Goal: Information Seeking & Learning: Check status

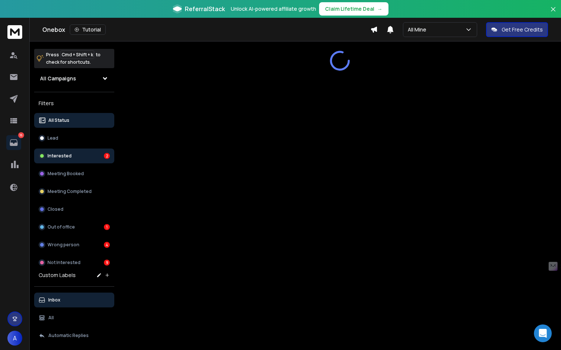
click at [80, 154] on button "Interested 2" at bounding box center [74, 156] width 80 height 15
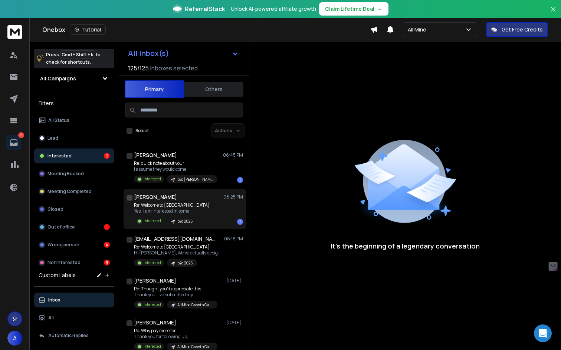
click at [147, 205] on p "Re: Welcome to [GEOGRAPHIC_DATA]" at bounding box center [172, 205] width 76 height 6
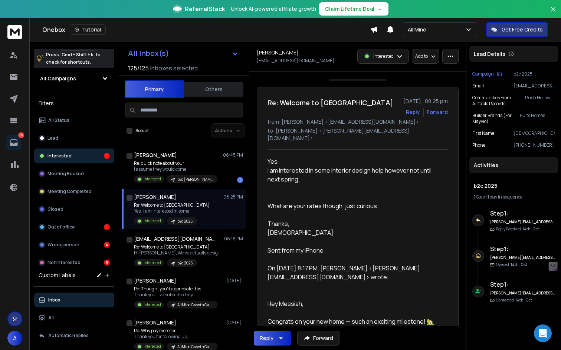
scroll to position [2, 0]
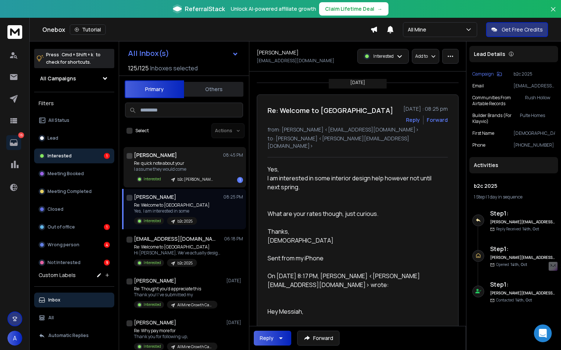
click at [187, 164] on p "Re: quick note about your" at bounding box center [175, 164] width 83 height 6
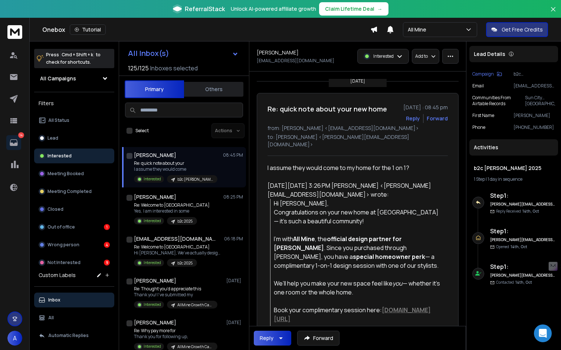
scroll to position [0, 0]
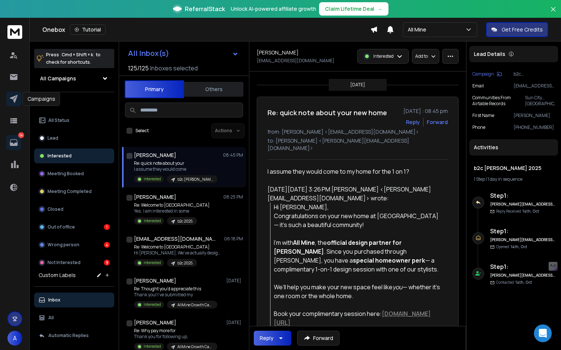
click at [15, 93] on link at bounding box center [13, 99] width 15 height 15
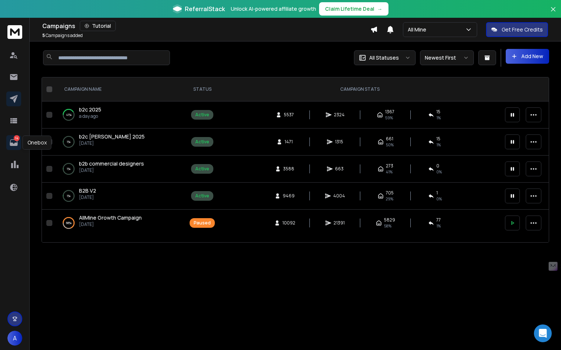
click at [13, 142] on icon at bounding box center [13, 142] width 9 height 9
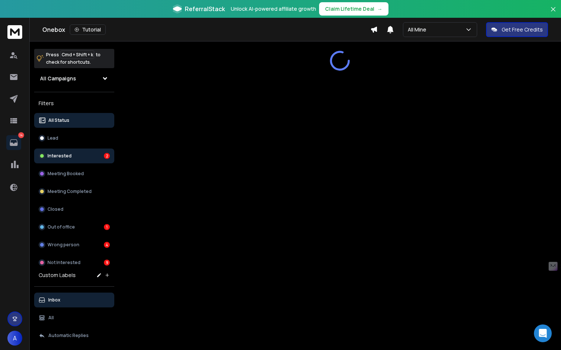
click at [62, 159] on p "Interested" at bounding box center [59, 156] width 24 height 6
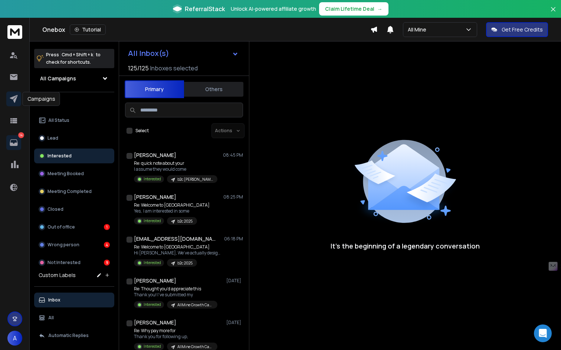
click at [12, 97] on icon at bounding box center [13, 99] width 9 height 9
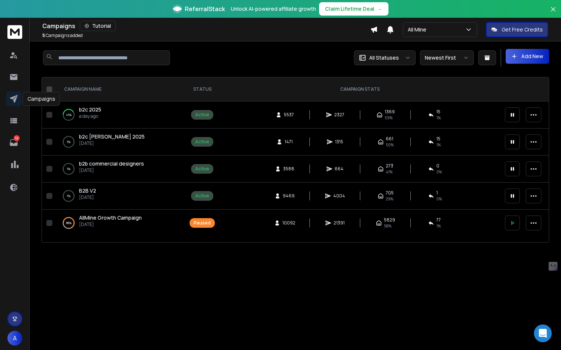
click at [96, 190] on h1 "B2B V2" at bounding box center [87, 190] width 17 height 7
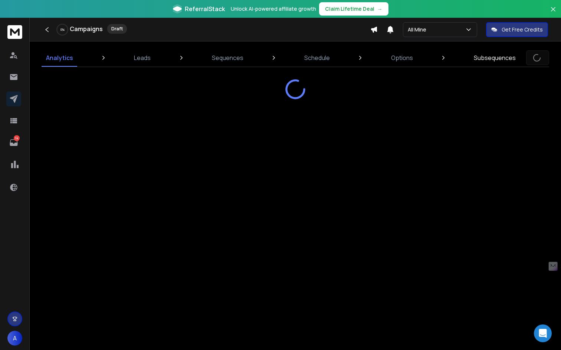
click at [481, 56] on p "Subsequences" at bounding box center [494, 57] width 42 height 9
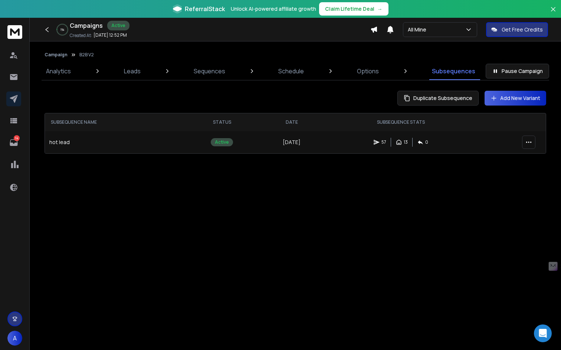
click at [164, 148] on td "hot lead" at bounding box center [114, 142] width 139 height 22
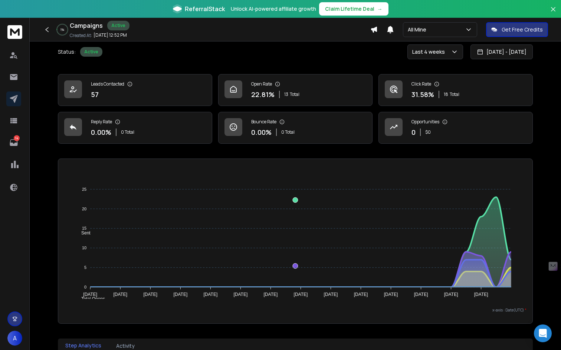
scroll to position [42, 0]
click at [51, 36] on div "1 % Campaigns Active Created At: [DATE] 12:52 PM" at bounding box center [85, 30] width 87 height 18
click at [47, 32] on icon at bounding box center [47, 29] width 7 height 7
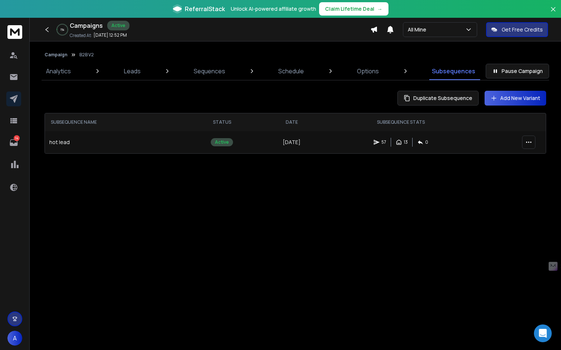
click at [69, 143] on td "hot lead" at bounding box center [114, 142] width 139 height 22
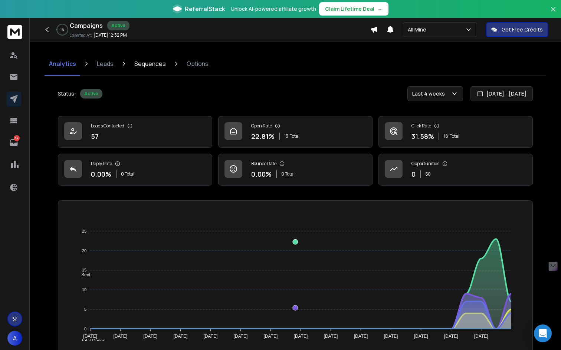
click at [145, 66] on p "Sequences" at bounding box center [150, 63] width 32 height 9
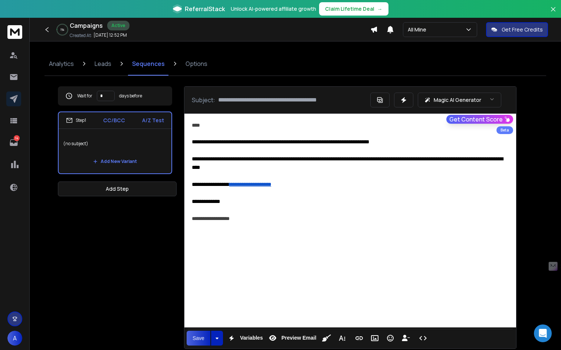
click at [259, 186] on span "**********" at bounding box center [250, 184] width 42 height 5
click at [261, 205] on button "Edit Link" at bounding box center [266, 202] width 14 height 15
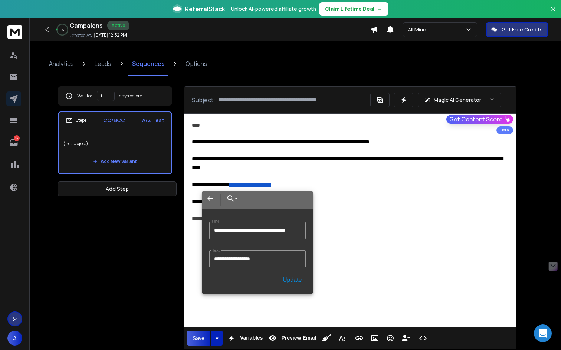
click at [320, 252] on div "**********" at bounding box center [349, 219] width 331 height 210
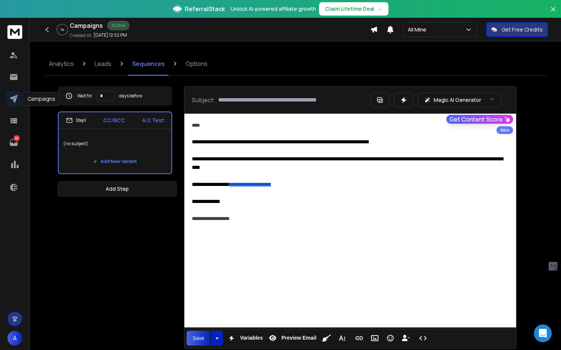
click at [16, 94] on link at bounding box center [13, 99] width 15 height 15
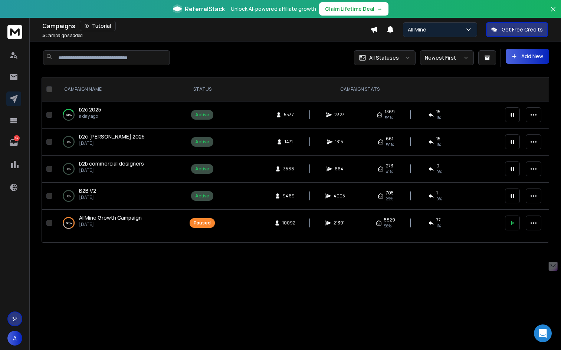
click at [440, 29] on div "All Mine" at bounding box center [439, 29] width 65 height 7
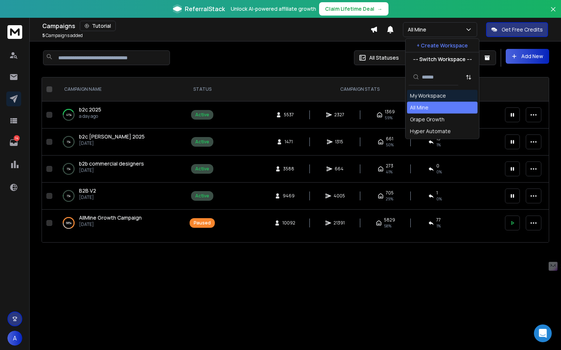
click at [313, 65] on div "Campaigns 5 Campaigns Added All Statuses Newest First Add New" at bounding box center [422, 58] width 254 height 18
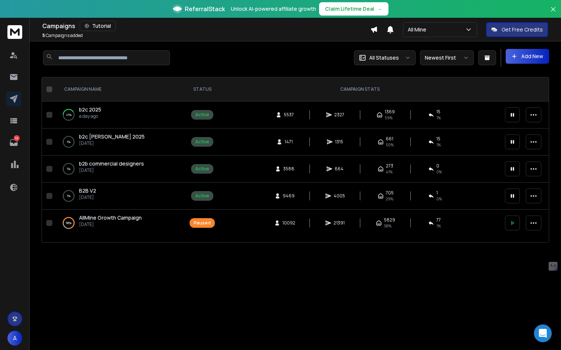
scroll to position [6, 0]
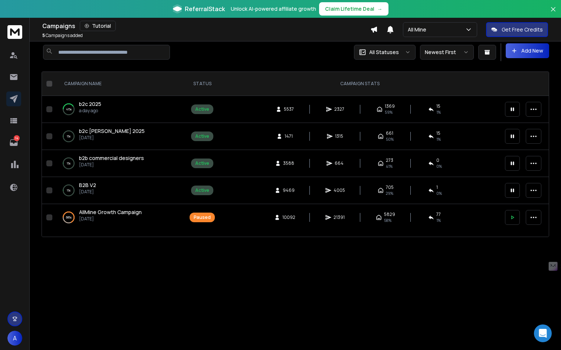
click at [115, 133] on span "b2c [PERSON_NAME] 2025" at bounding box center [112, 131] width 66 height 7
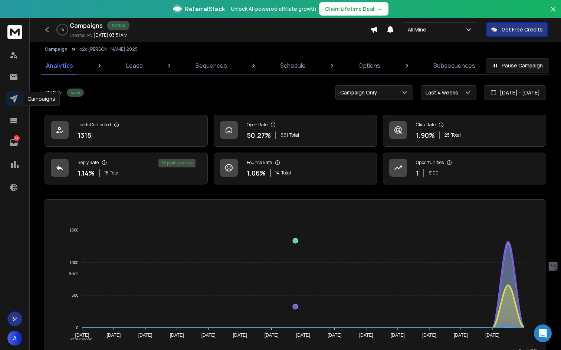
click at [11, 95] on icon at bounding box center [13, 99] width 9 height 9
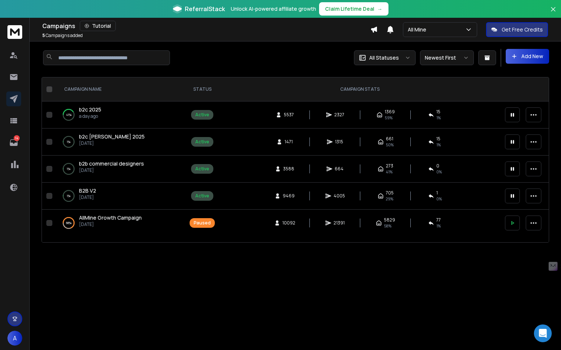
click at [128, 168] on p "[DATE]" at bounding box center [111, 171] width 65 height 6
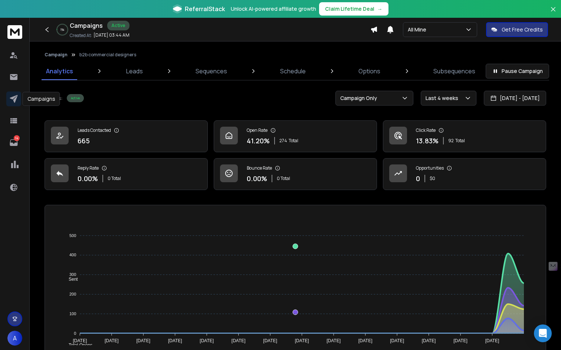
click at [19, 103] on link at bounding box center [13, 99] width 15 height 15
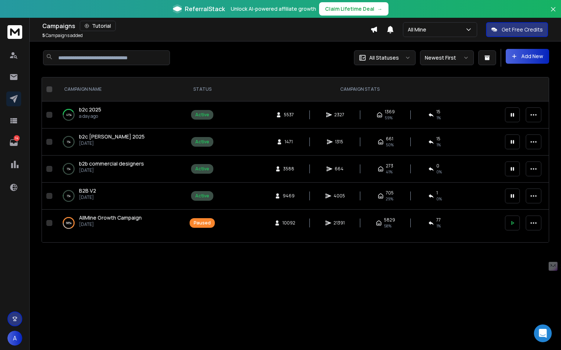
click at [127, 109] on div "41 % b2c 2025 a day ago" at bounding box center [120, 115] width 115 height 18
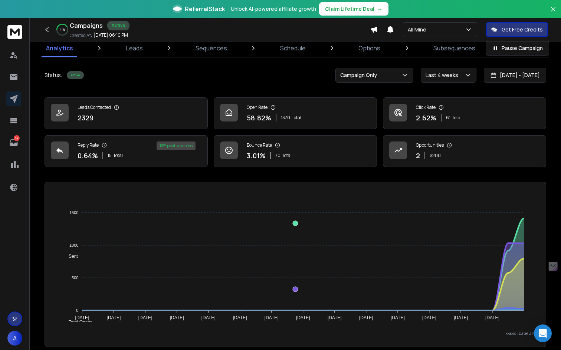
scroll to position [23, 0]
click at [8, 93] on link at bounding box center [13, 99] width 15 height 15
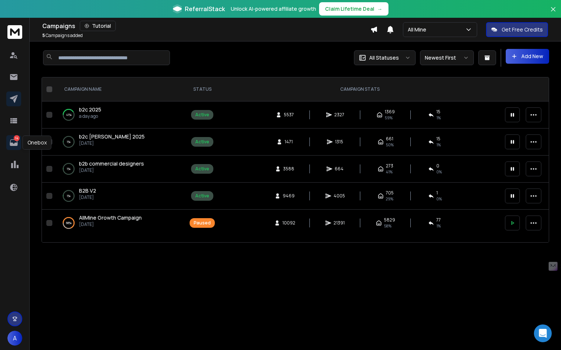
click at [12, 144] on icon at bounding box center [14, 142] width 8 height 7
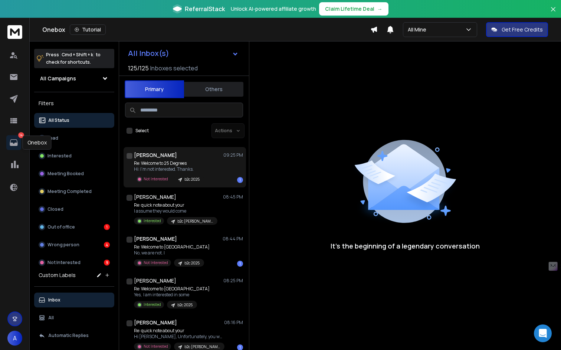
click at [186, 153] on div "[PERSON_NAME] 09:25 PM" at bounding box center [188, 155] width 109 height 7
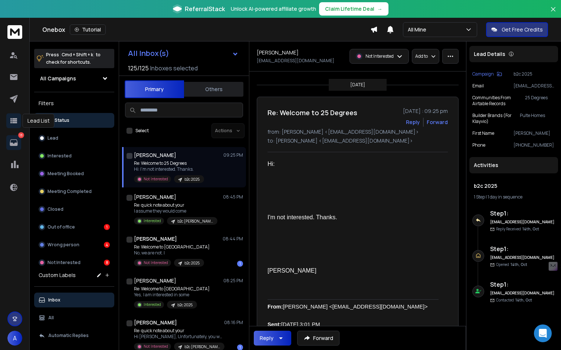
click at [13, 119] on icon at bounding box center [13, 120] width 7 height 5
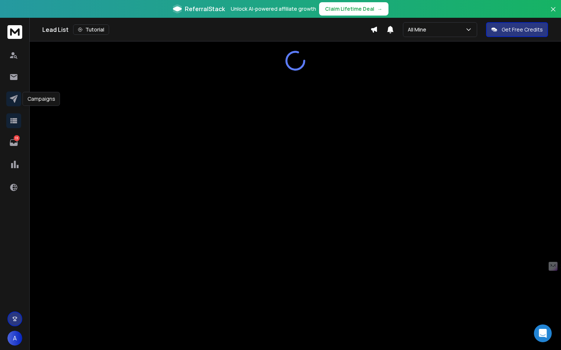
click at [11, 93] on link at bounding box center [13, 99] width 15 height 15
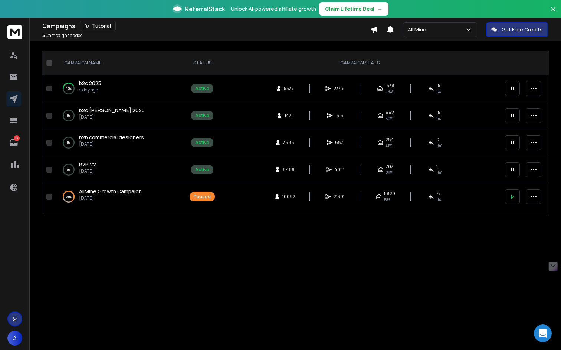
scroll to position [28, 0]
